Goal: Check status

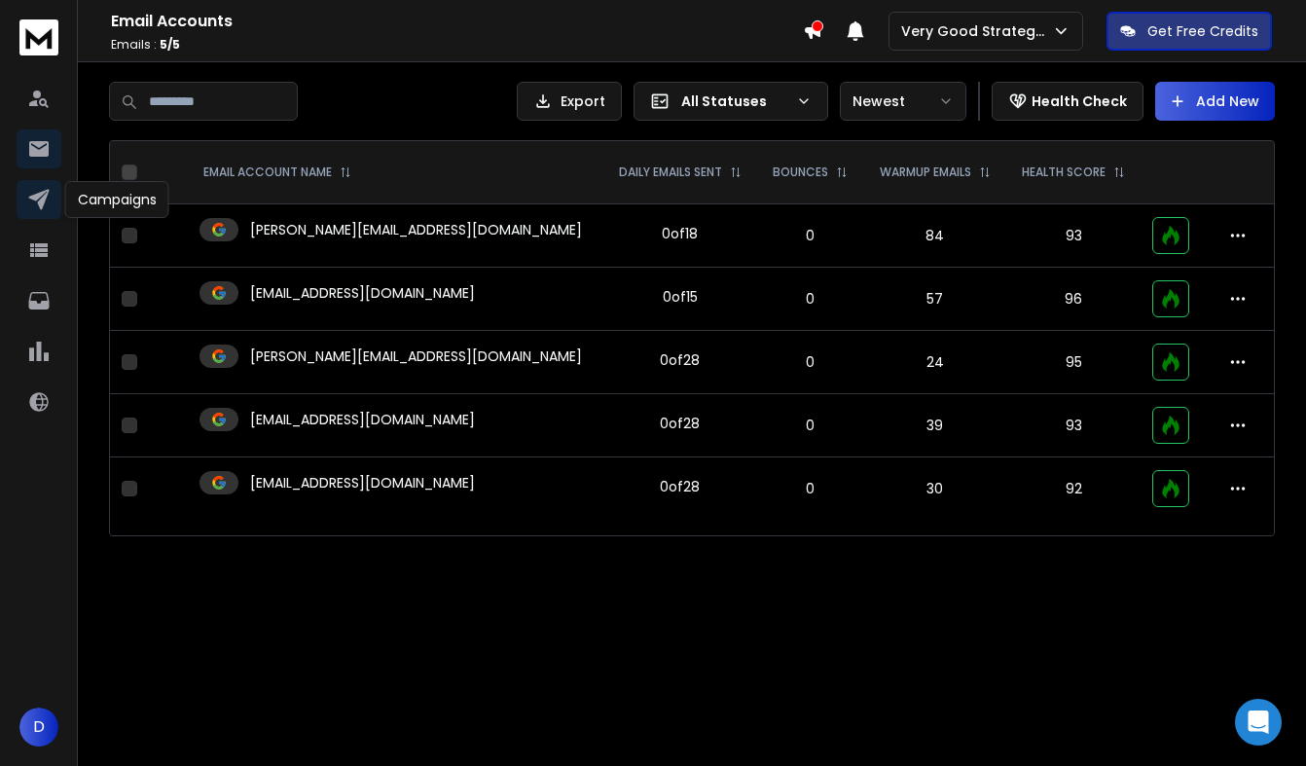
click at [55, 199] on link at bounding box center [38, 199] width 39 height 39
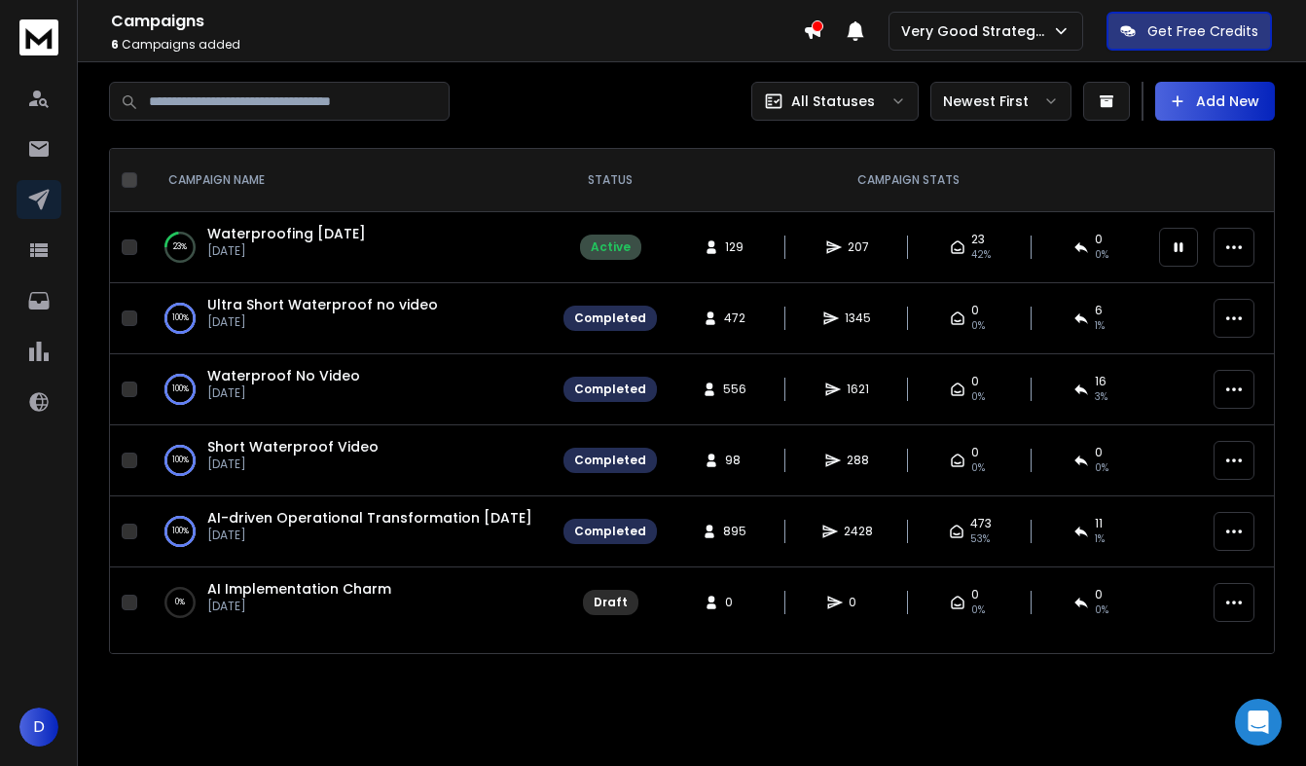
click at [358, 236] on div "23 % Waterproofing July'25 [DATE]" at bounding box center [348, 247] width 368 height 47
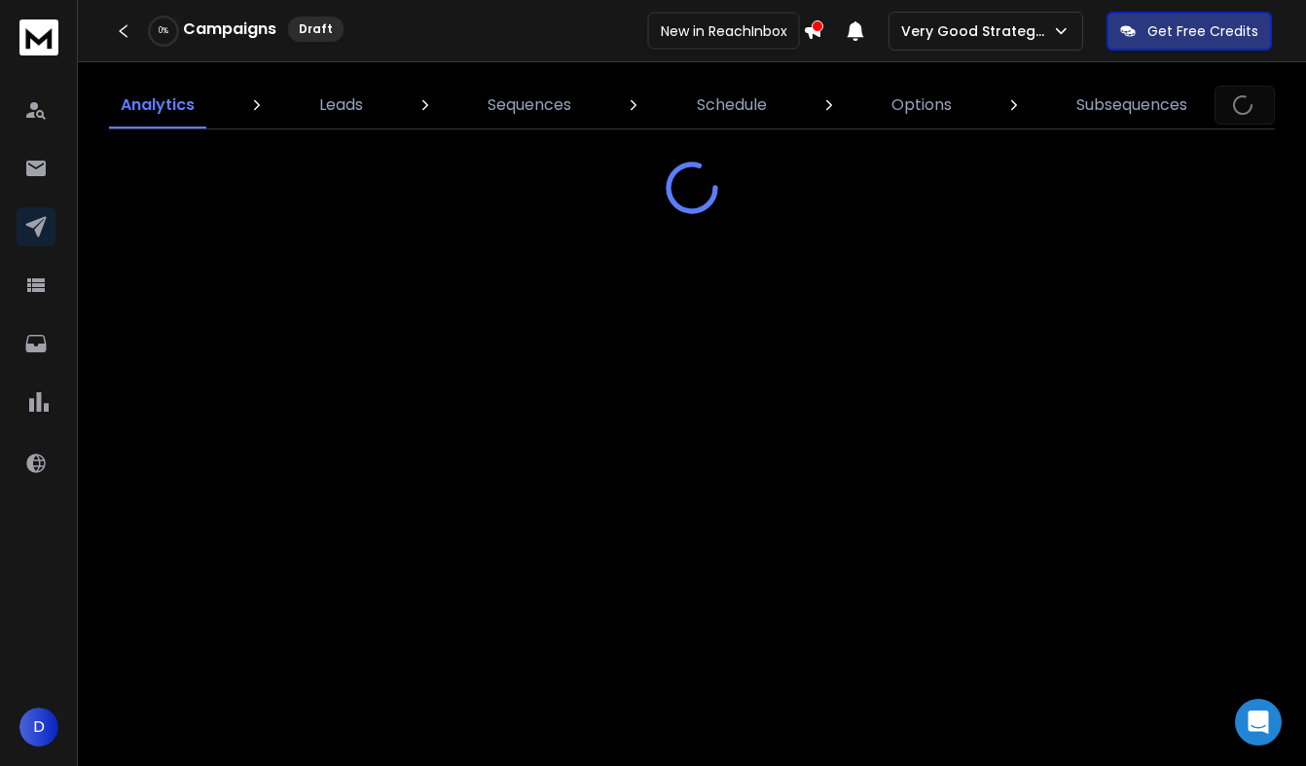
click at [810, 32] on icon at bounding box center [812, 30] width 19 height 19
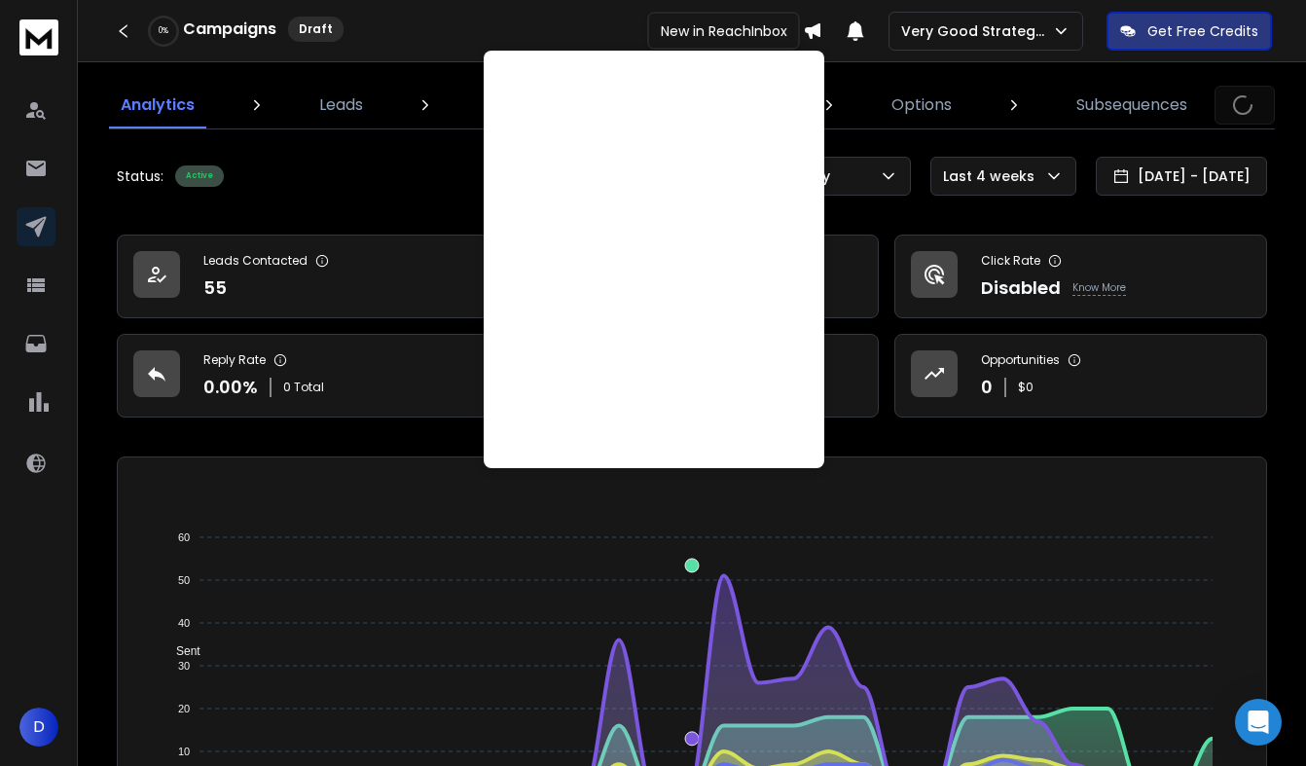
click at [810, 32] on icon at bounding box center [812, 30] width 19 height 19
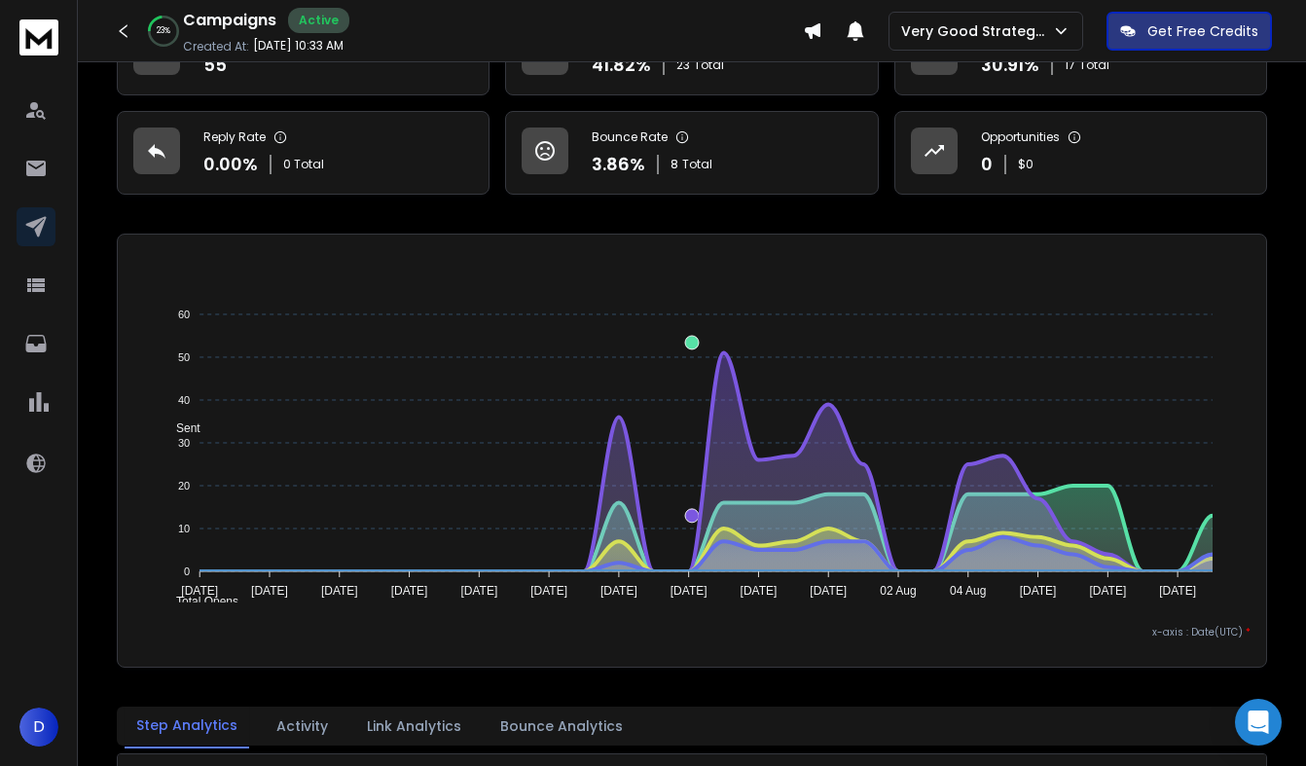
scroll to position [250, 0]
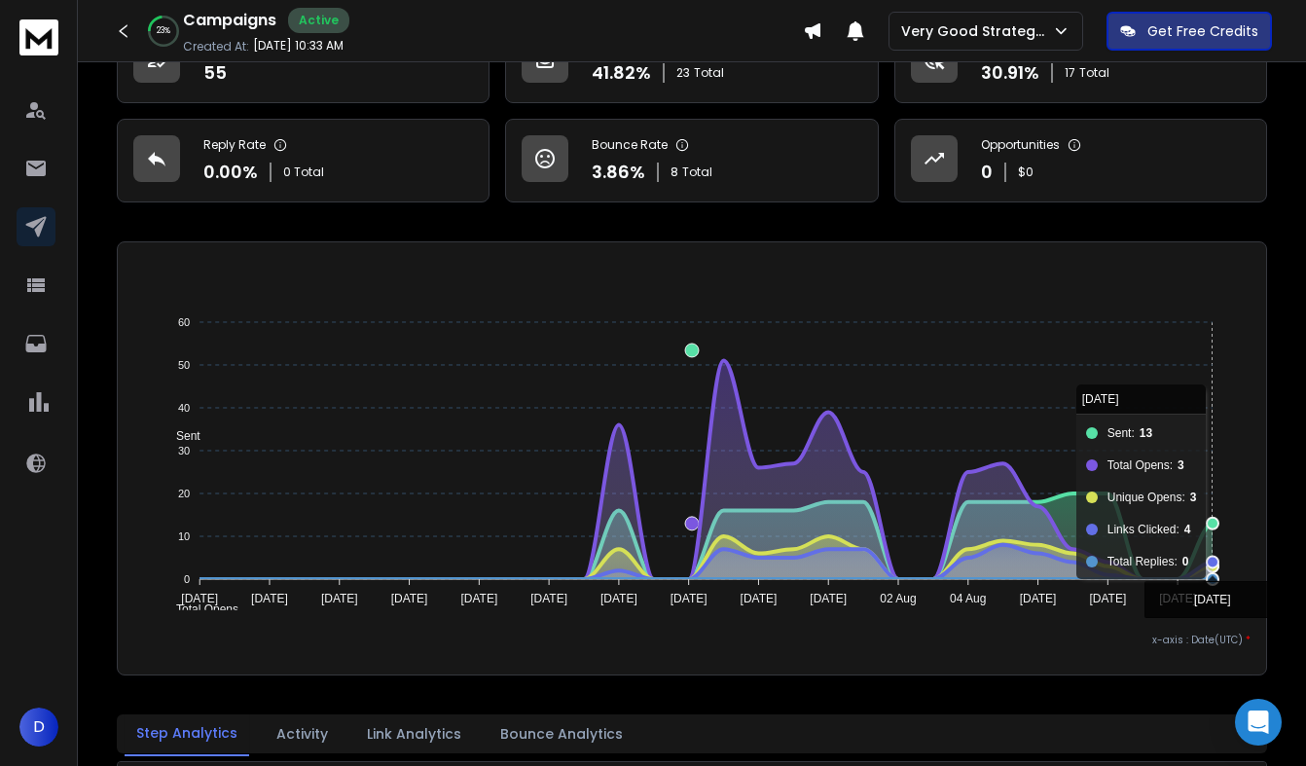
click at [1205, 533] on foreignobject "Sent Total Opens Unique Opens Links Clicked Total Replies" at bounding box center [693, 440] width 1062 height 341
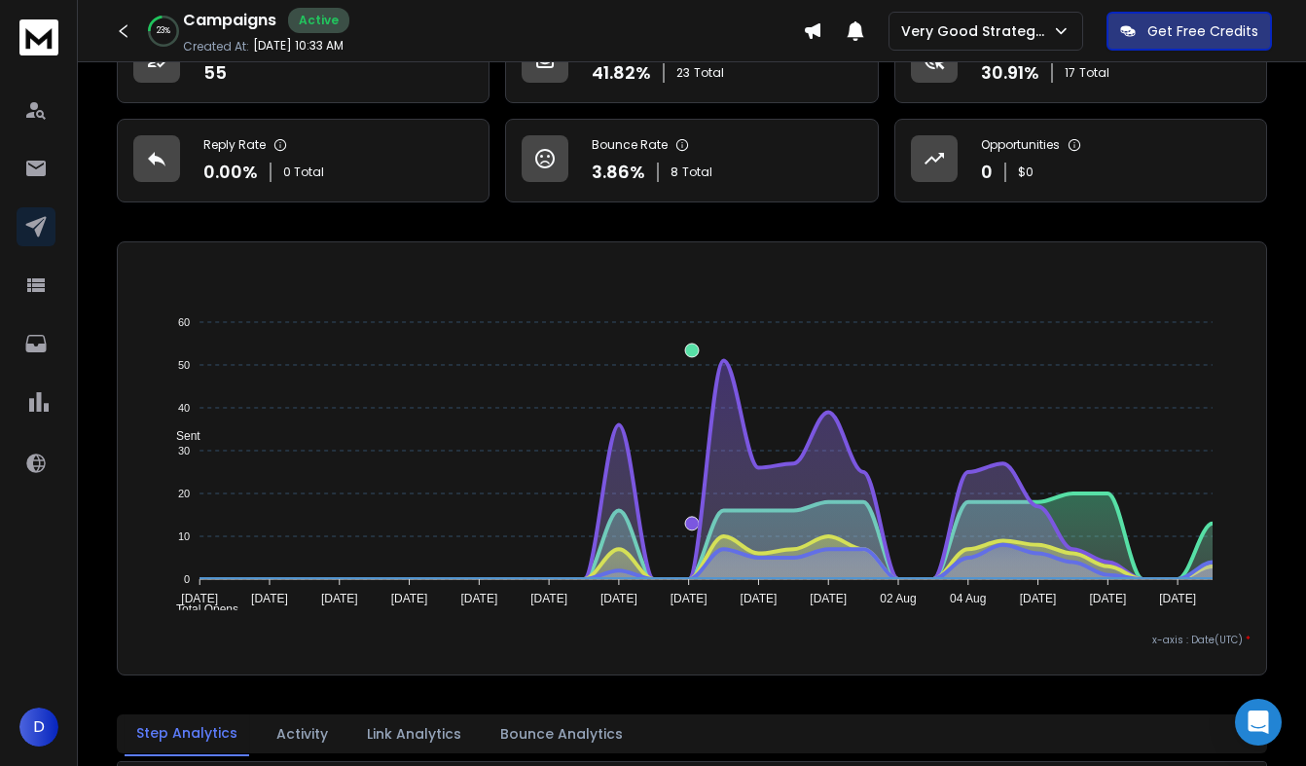
click at [371, 726] on button "Link Analytics" at bounding box center [414, 733] width 118 height 43
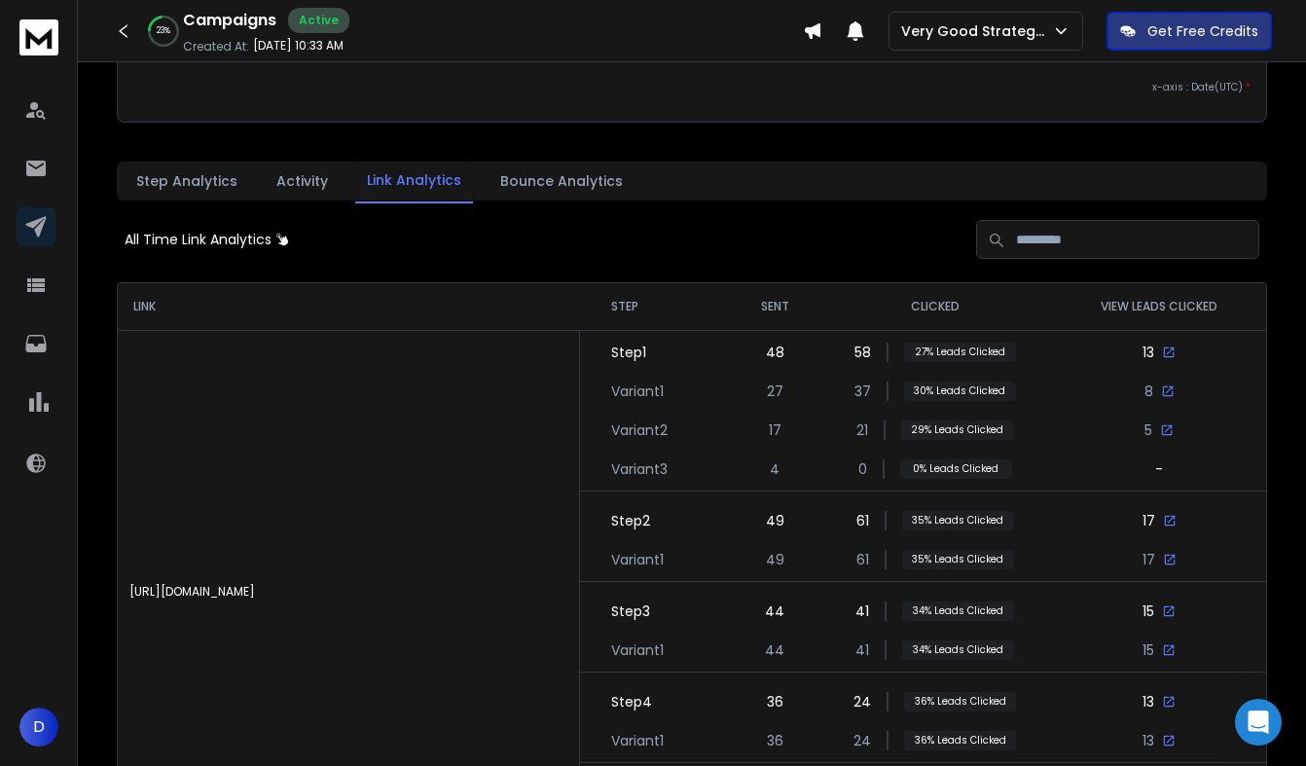
scroll to position [801, 0]
click at [289, 180] on button "Activity" at bounding box center [302, 183] width 75 height 43
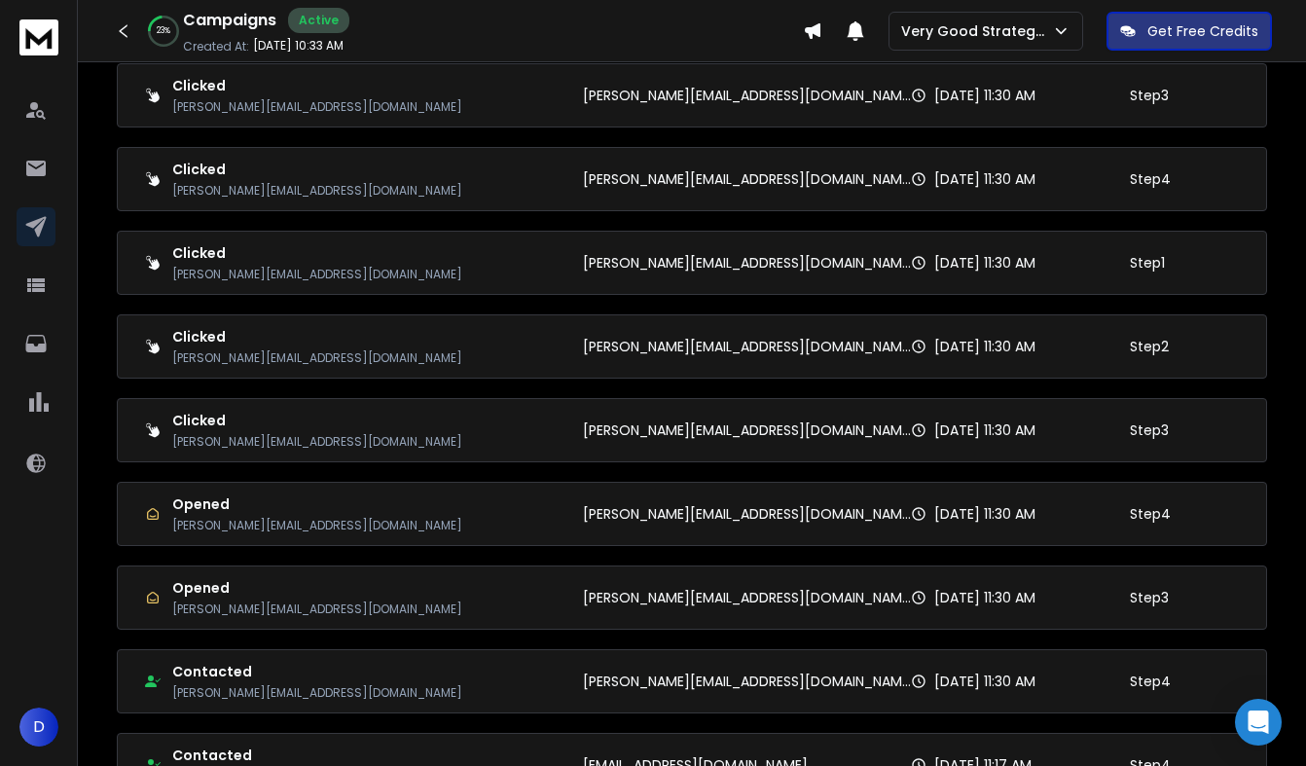
scroll to position [0, 0]
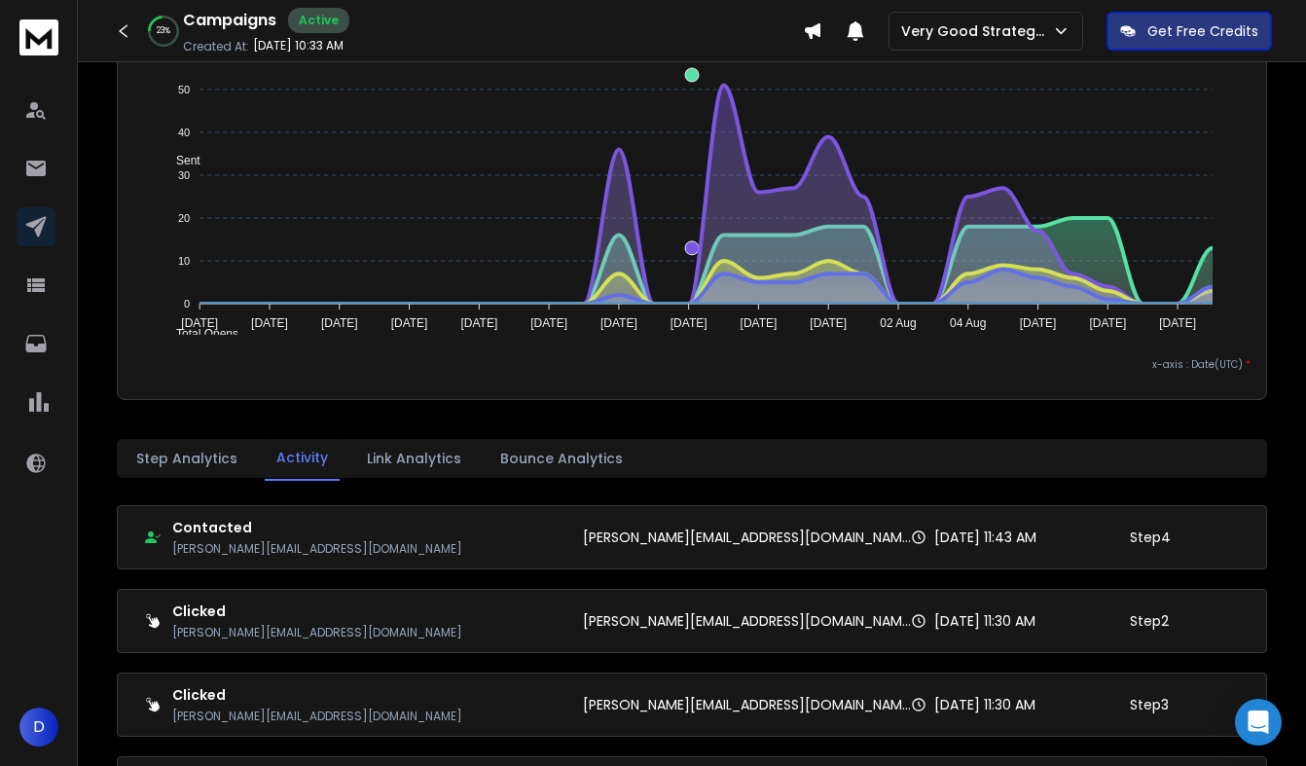
scroll to position [555, 0]
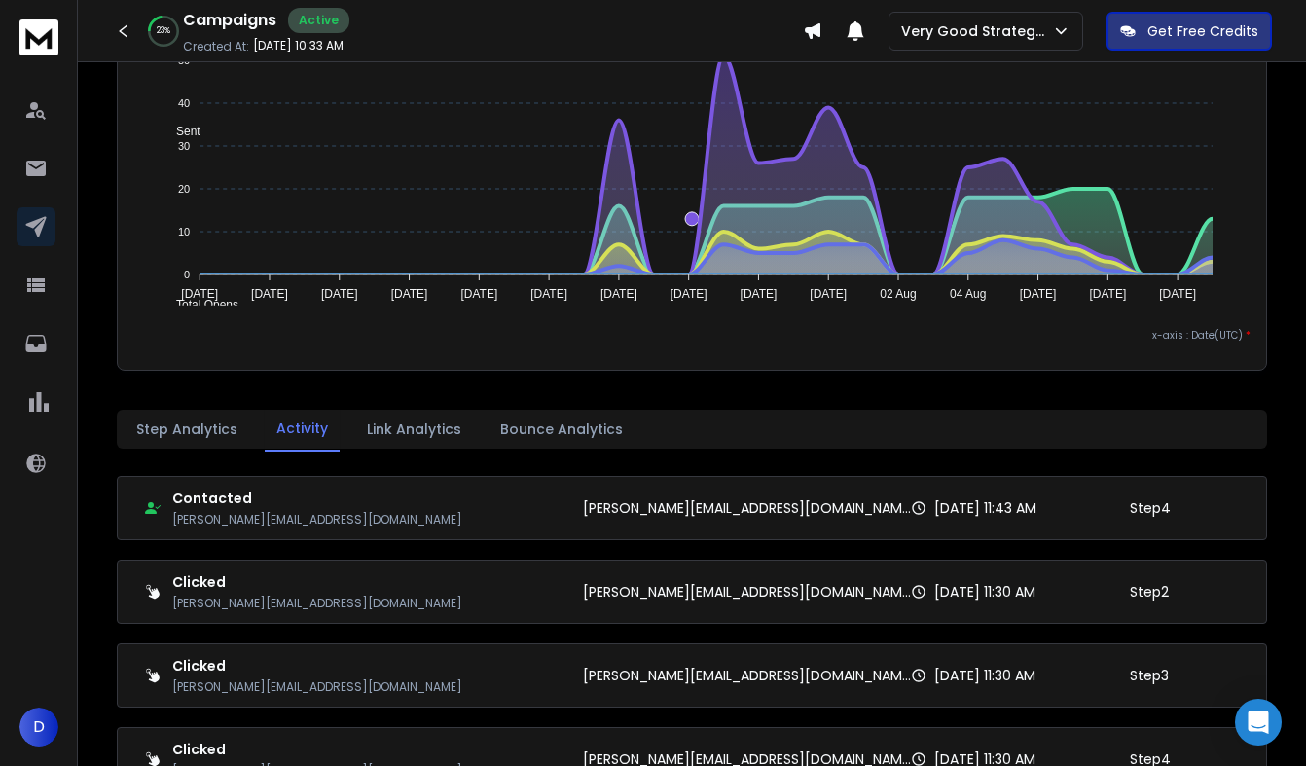
click at [195, 438] on button "Step Analytics" at bounding box center [187, 429] width 125 height 43
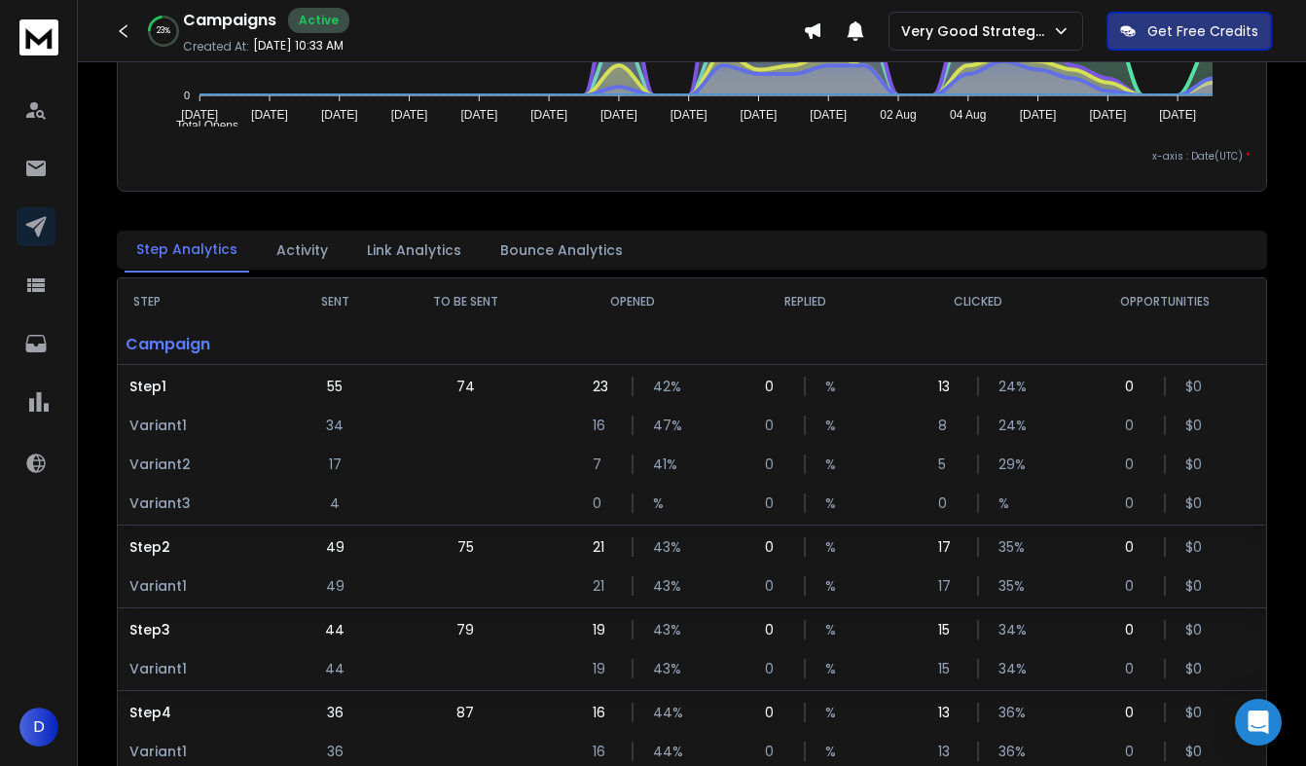
scroll to position [859, 0]
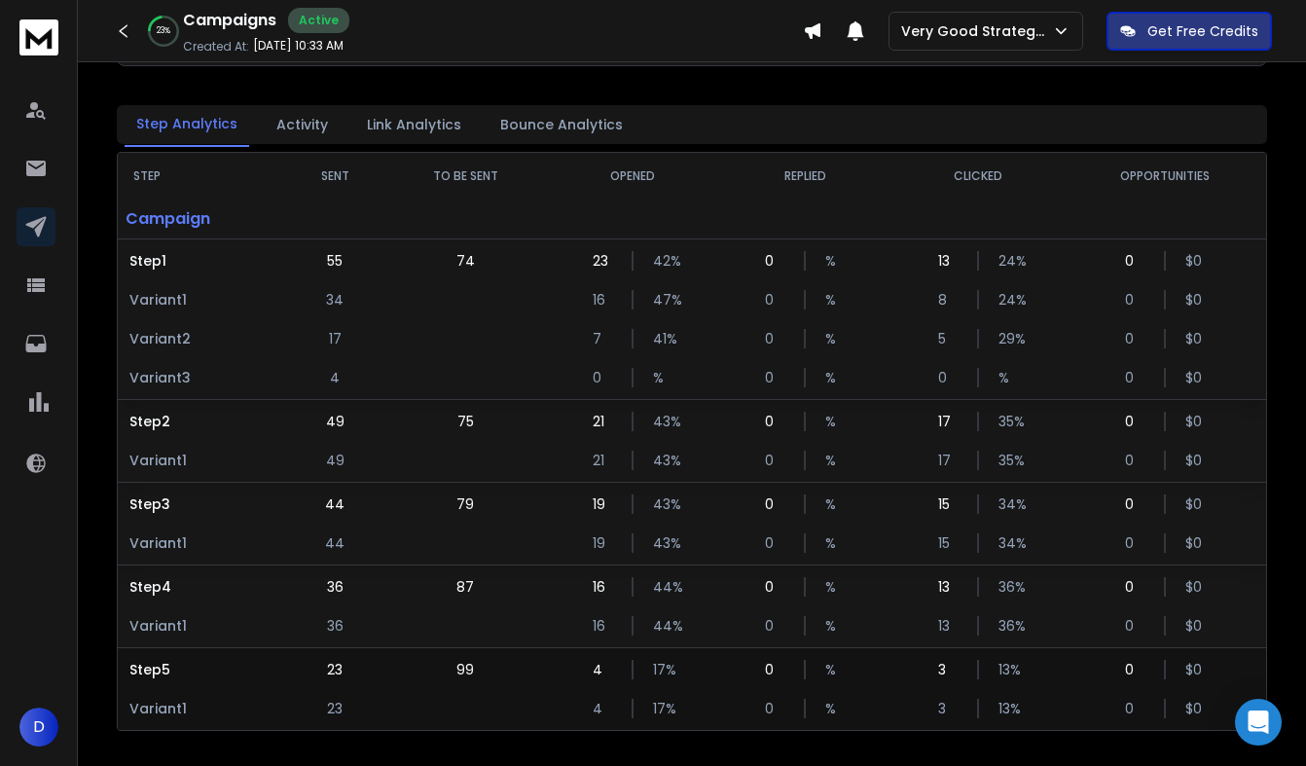
click at [517, 707] on td "99" at bounding box center [465, 689] width 162 height 83
